Goal: Task Accomplishment & Management: Manage account settings

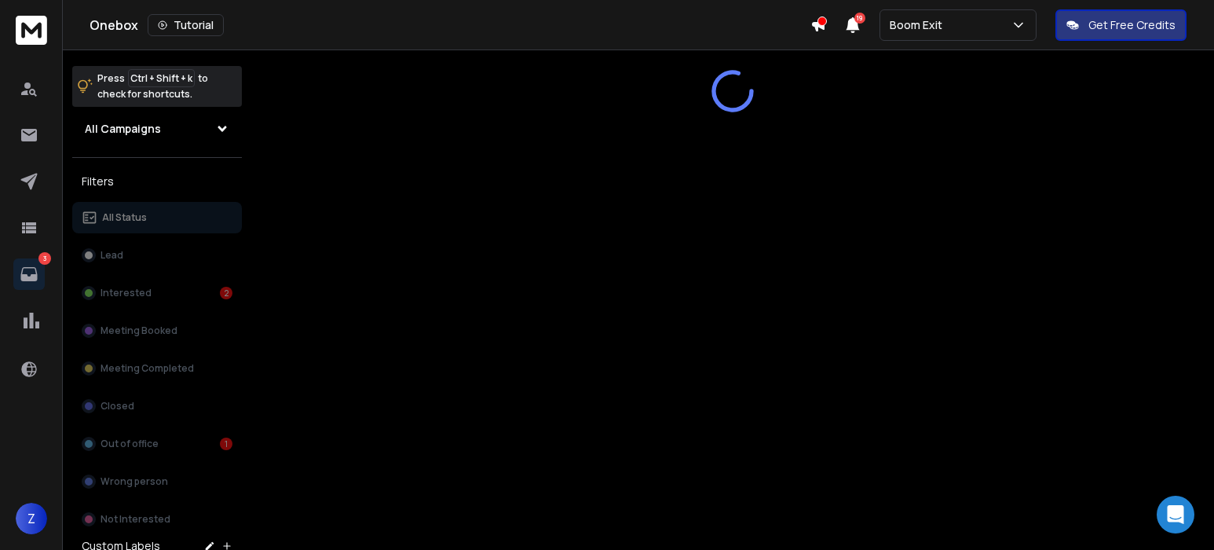
click at [151, 290] on div "All Status Lead Interested 2 Meeting Booked Meeting Completed Closed Out of off…" at bounding box center [157, 368] width 170 height 333
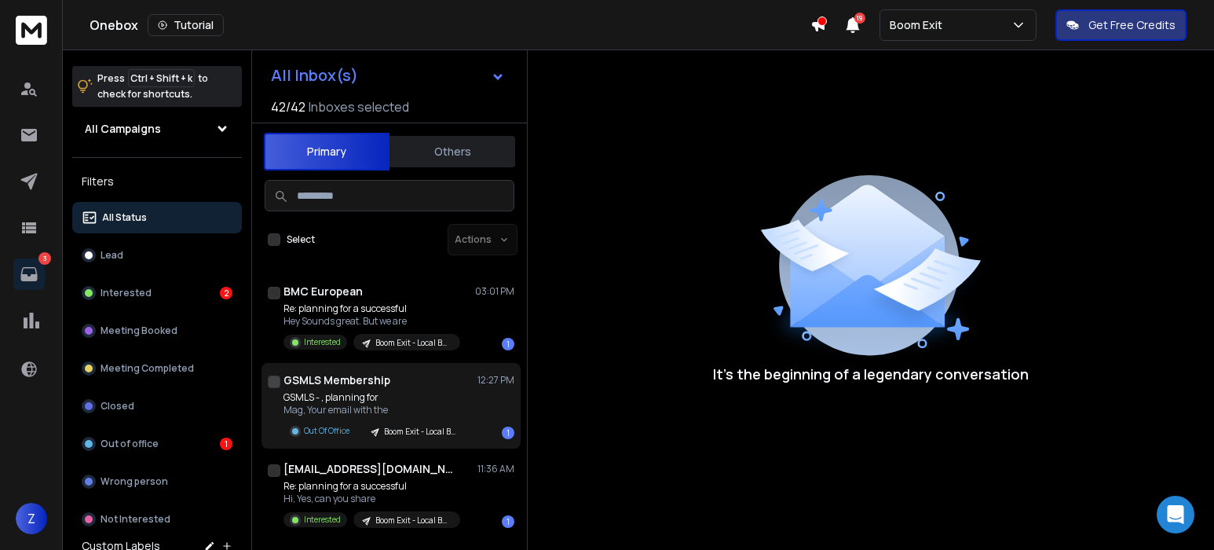
click at [408, 402] on p "GSMLS - , planning for" at bounding box center [376, 397] width 185 height 13
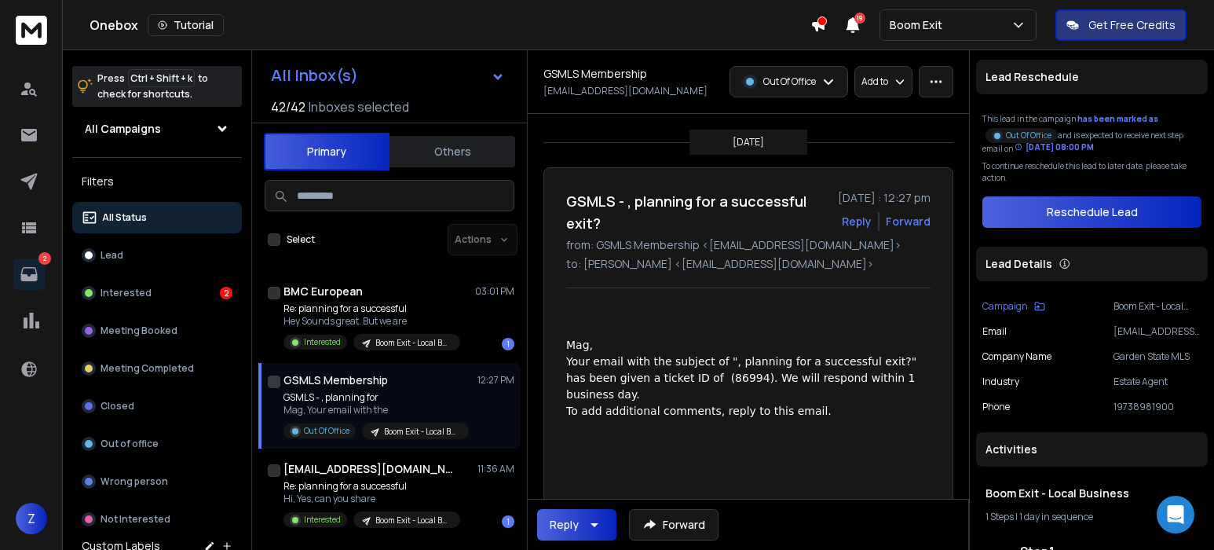
scroll to position [79, 0]
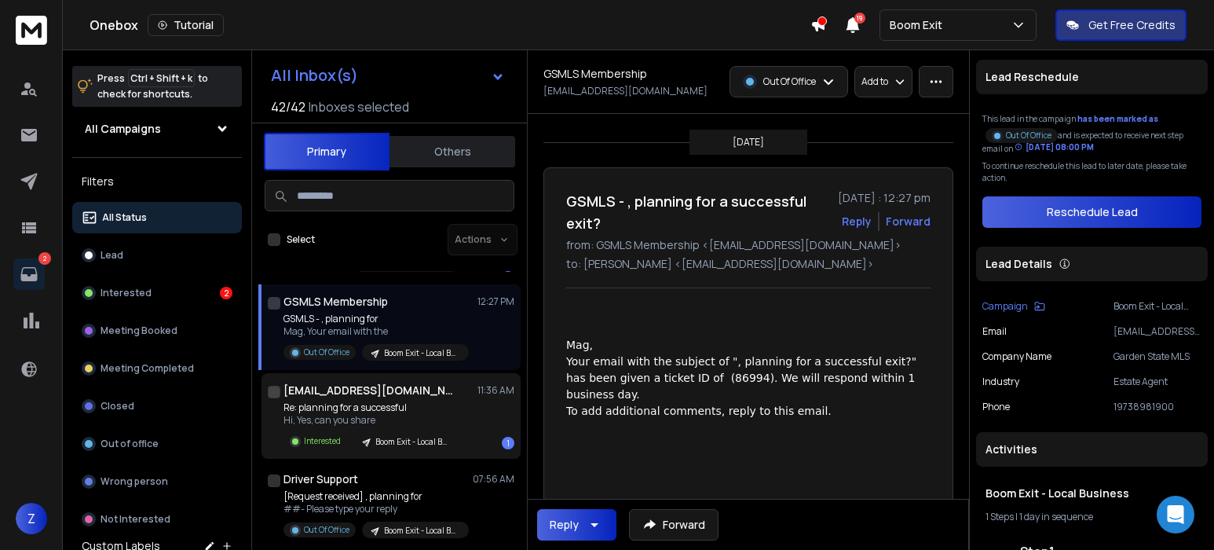
click at [372, 406] on p "Re: planning for a successful" at bounding box center [372, 407] width 177 height 13
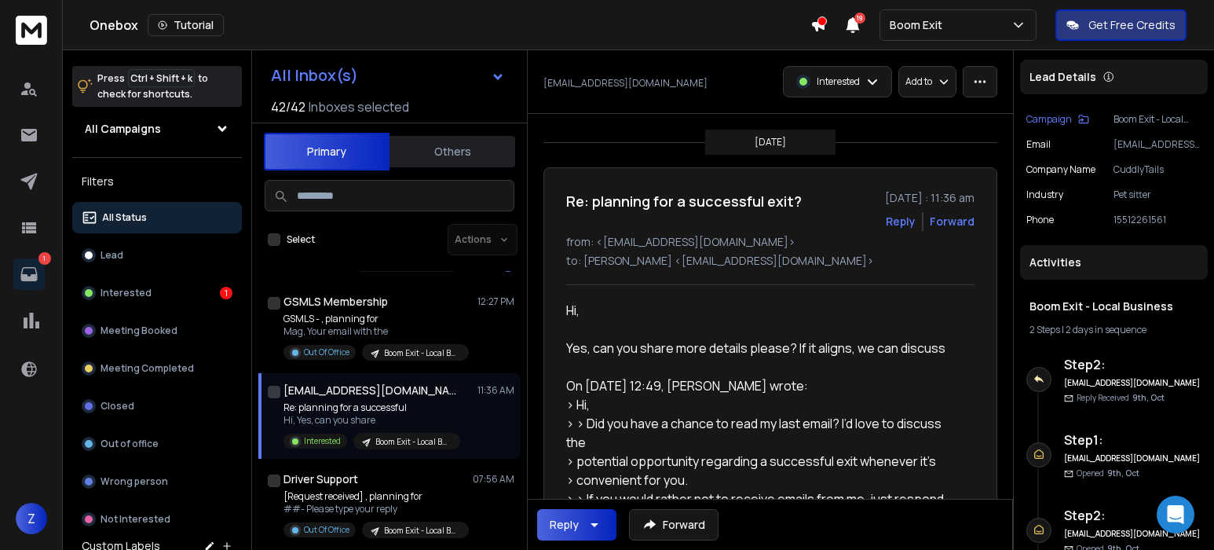
click at [1147, 170] on p "CuddlyTails" at bounding box center [1158, 169] width 88 height 13
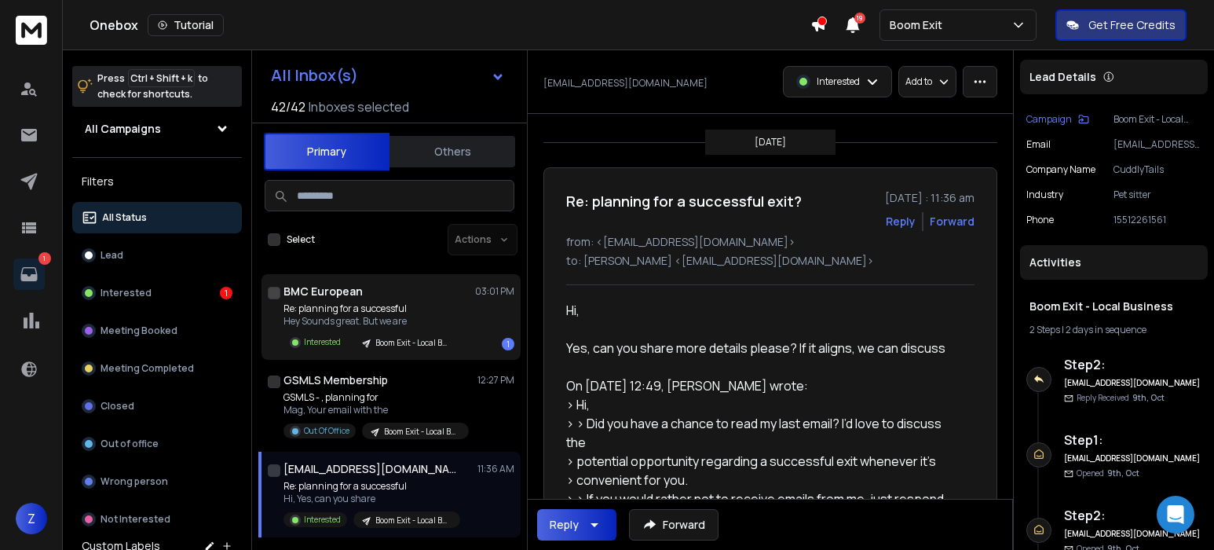
click at [379, 306] on p "Re: planning for a successful" at bounding box center [372, 308] width 177 height 13
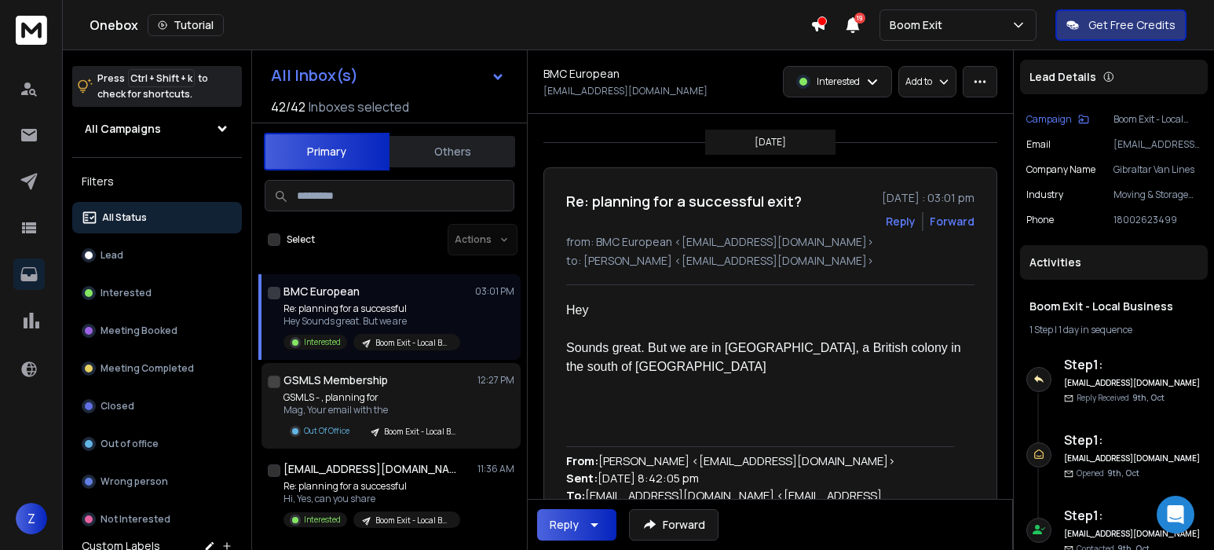
click at [350, 383] on h1 "GSMLS Membership" at bounding box center [336, 380] width 104 height 16
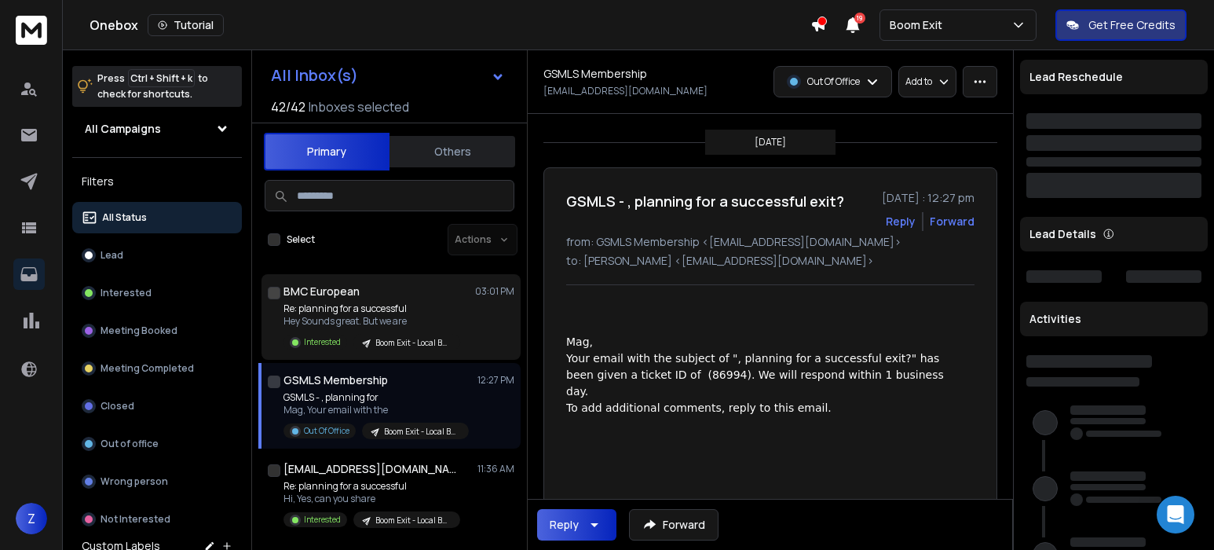
click at [358, 298] on h1 "BMC European" at bounding box center [322, 292] width 76 height 16
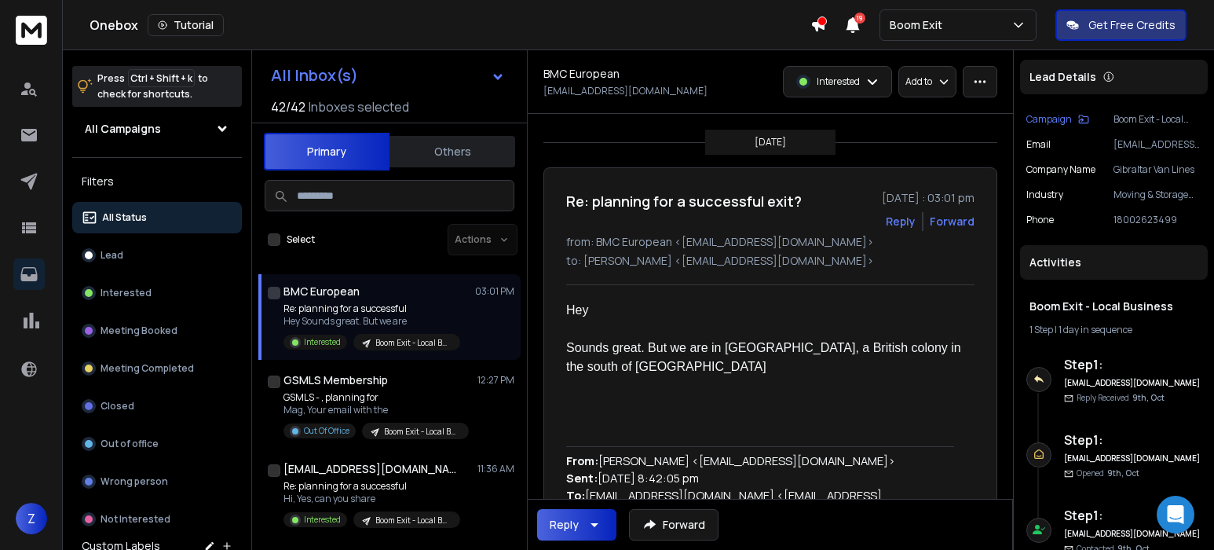
click at [405, 294] on div "BMC European 03:01 PM" at bounding box center [399, 292] width 231 height 16
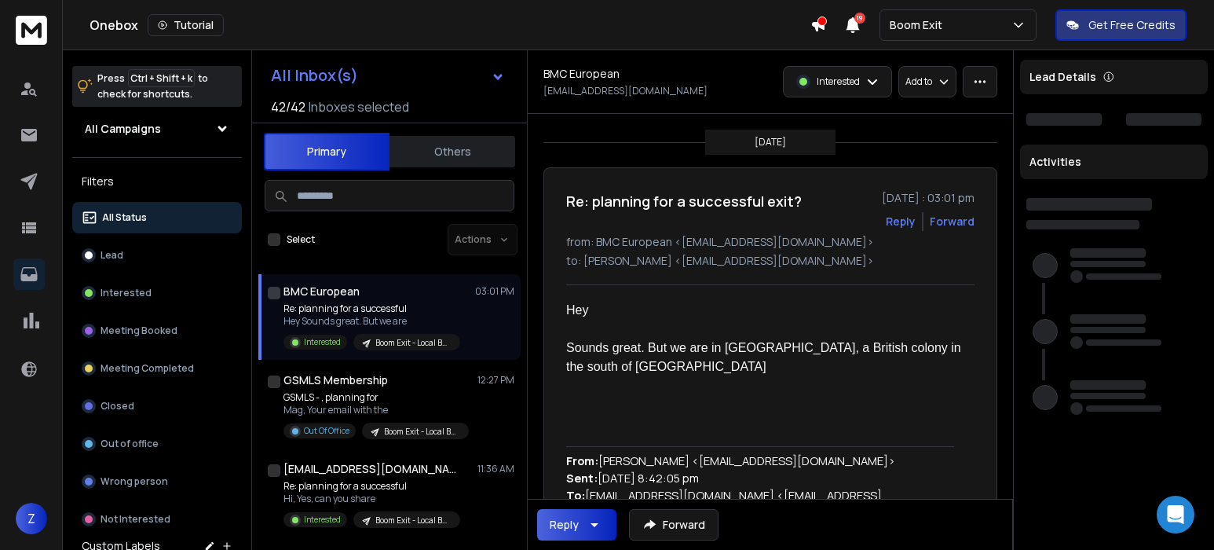
click at [390, 394] on p "GSMLS - , planning for" at bounding box center [376, 397] width 185 height 13
